Goal: Find specific page/section: Find specific page/section

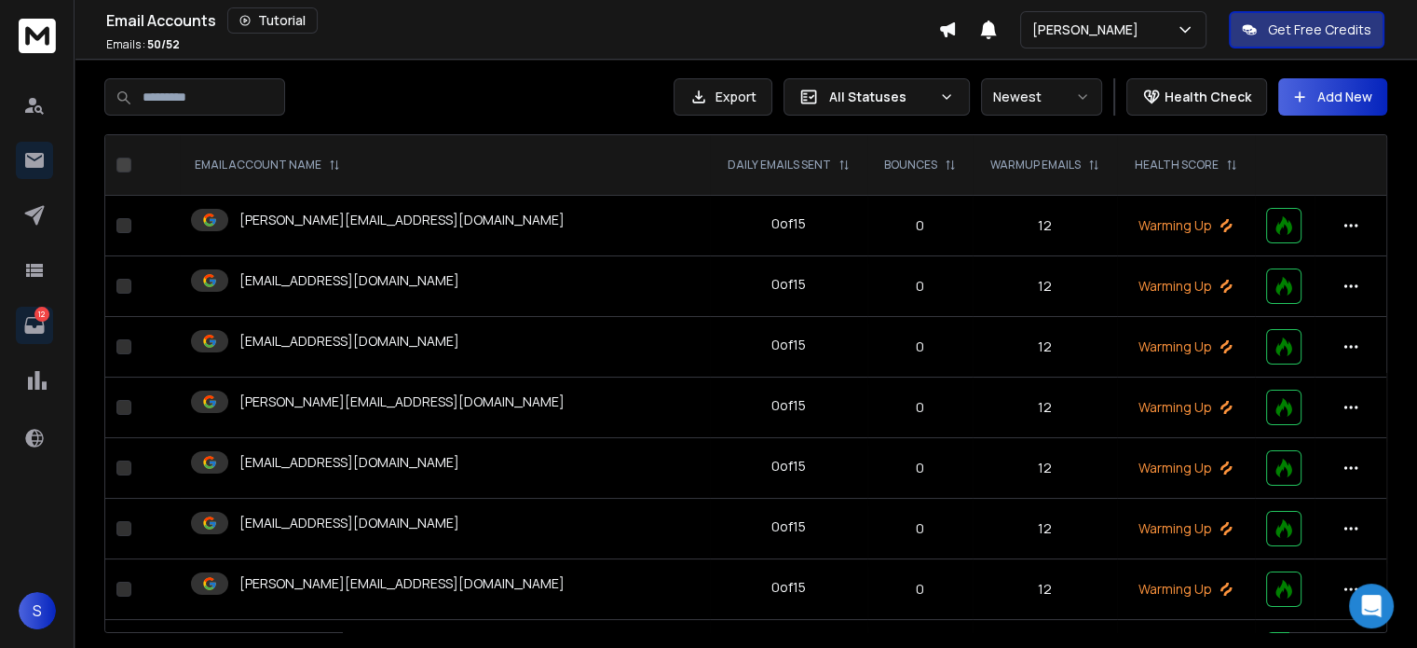
click at [37, 316] on p "12" at bounding box center [41, 314] width 15 height 15
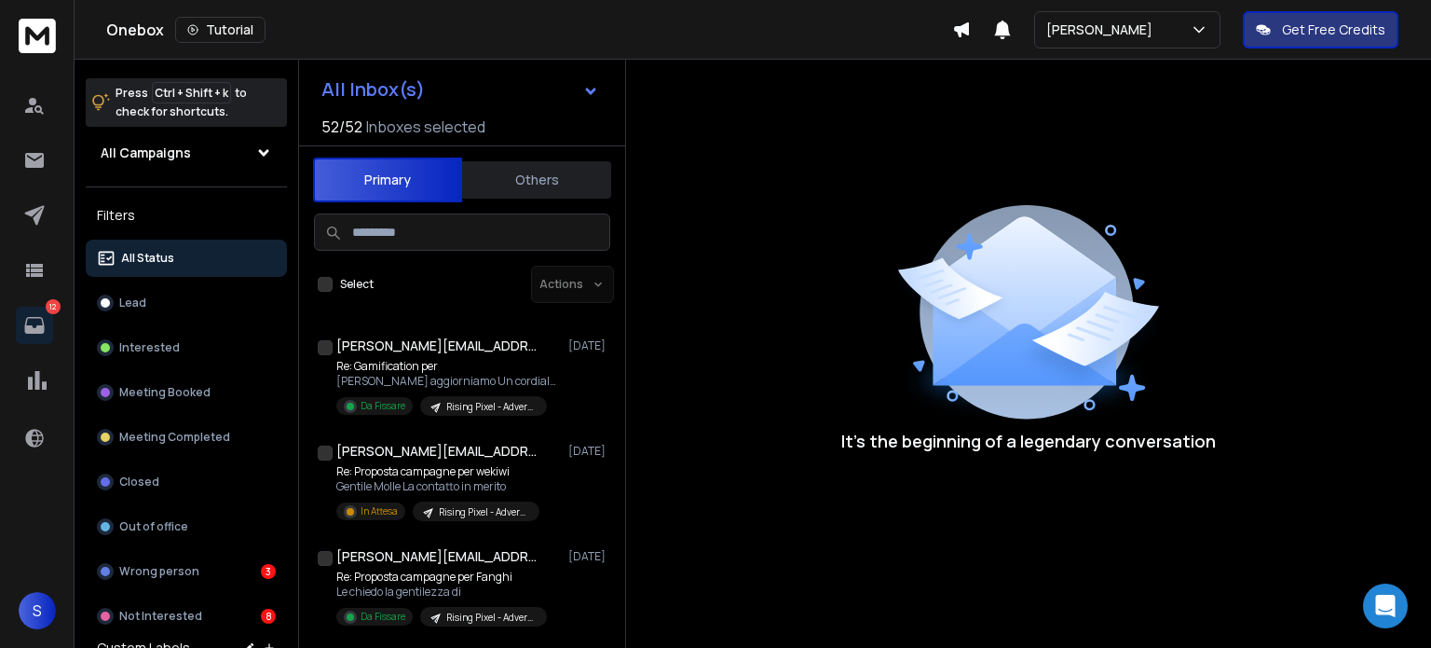
scroll to position [245, 0]
